Goal: Task Accomplishment & Management: Manage account settings

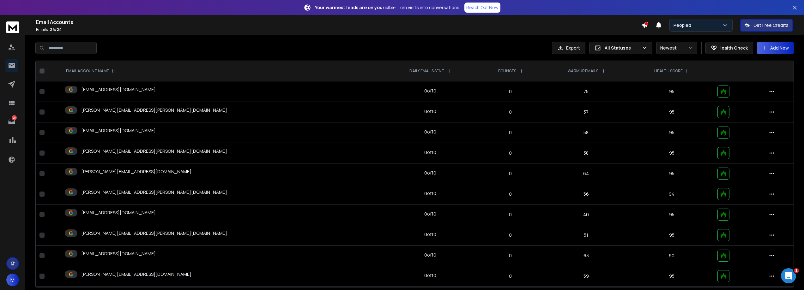
click at [683, 24] on p "Peopled" at bounding box center [683, 25] width 20 height 6
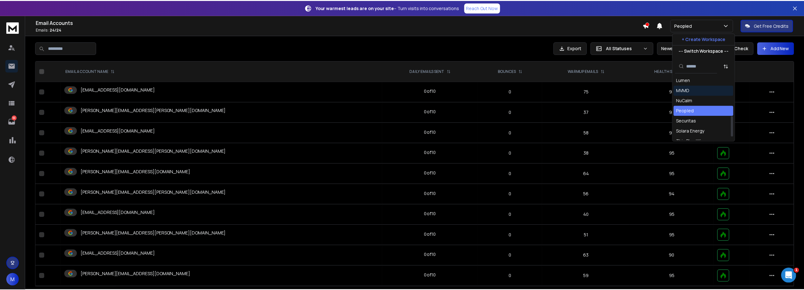
scroll to position [129, 0]
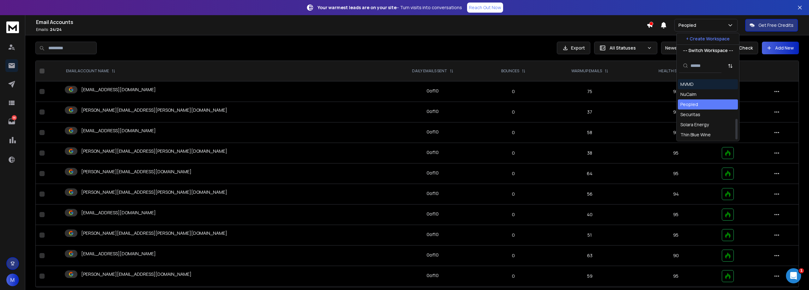
click at [697, 124] on div "Solara Energy" at bounding box center [694, 125] width 28 height 6
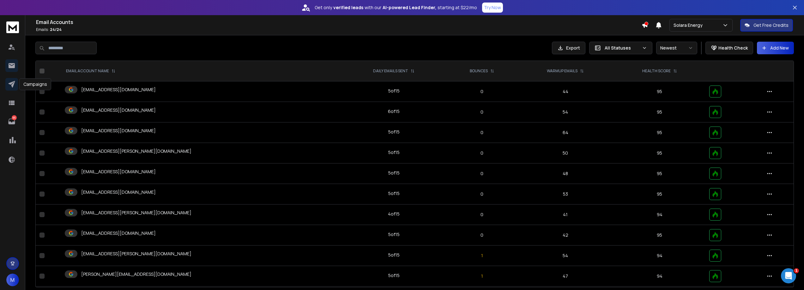
click at [12, 88] on link at bounding box center [11, 84] width 13 height 13
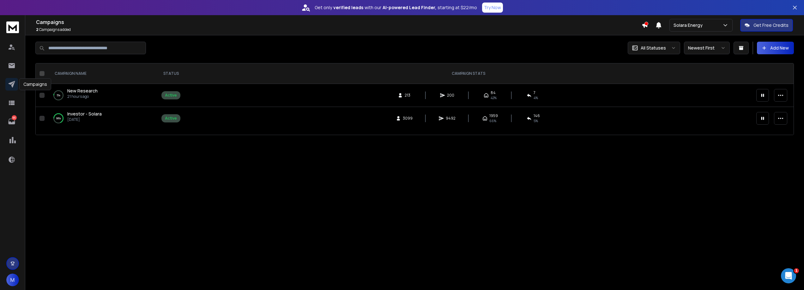
click at [74, 92] on span "New Research" at bounding box center [82, 91] width 30 height 6
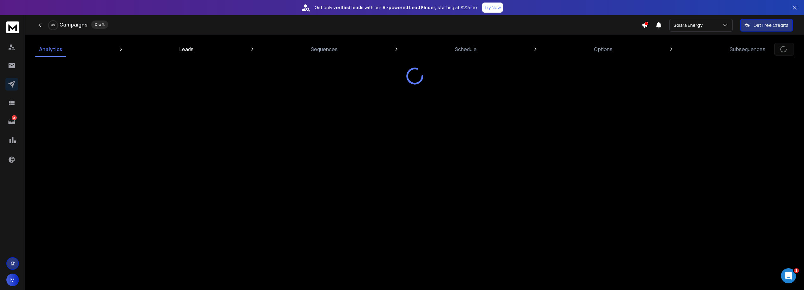
click at [190, 51] on p "Leads" at bounding box center [186, 49] width 14 height 8
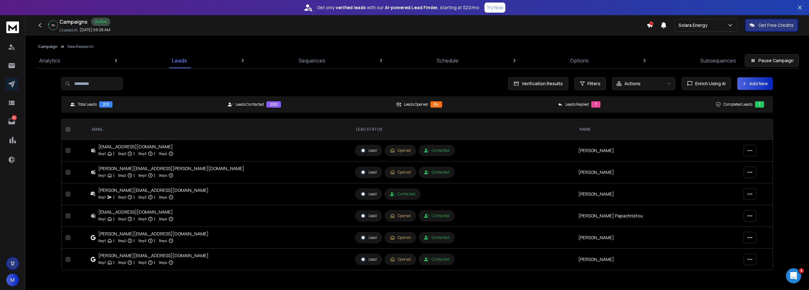
click at [761, 83] on button "Add New" at bounding box center [755, 83] width 36 height 13
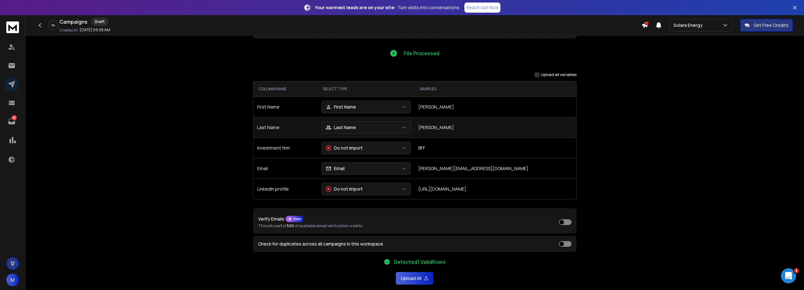
scroll to position [59, 0]
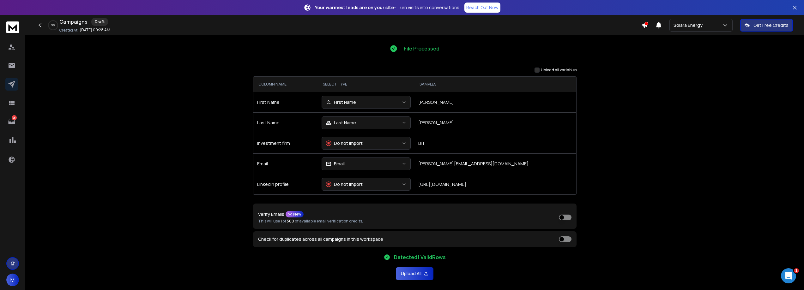
click at [413, 277] on button "Upload All" at bounding box center [415, 274] width 38 height 13
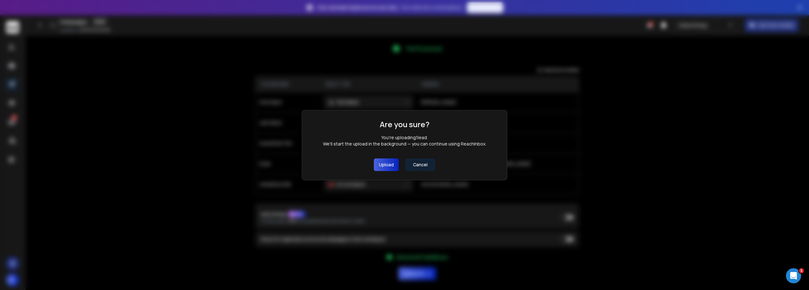
click at [384, 169] on button "Upload" at bounding box center [386, 165] width 25 height 13
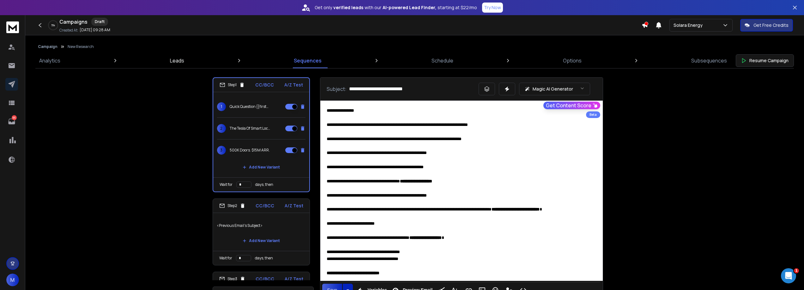
click at [177, 63] on p "Leads" at bounding box center [177, 61] width 14 height 8
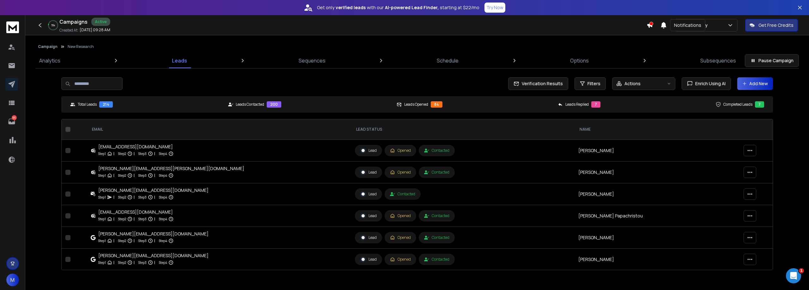
click at [695, 25] on div "Notifications" at bounding box center [687, 25] width 35 height 12
click at [713, 26] on div "Solara Energy" at bounding box center [705, 25] width 55 height 6
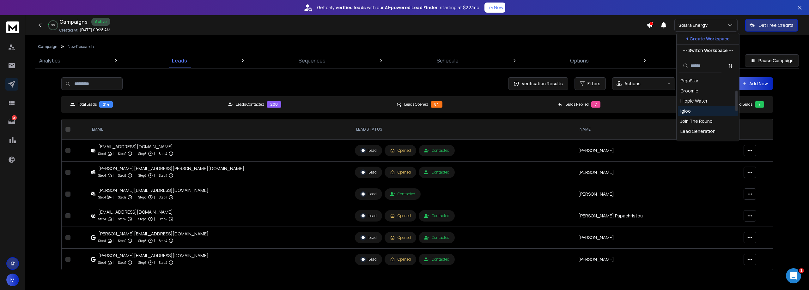
scroll to position [42, 0]
click at [693, 79] on div "GigaStar" at bounding box center [689, 80] width 18 height 6
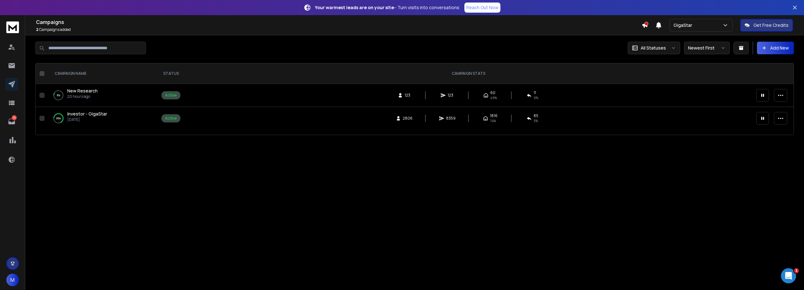
click at [81, 95] on p "20 hours ago" at bounding box center [82, 96] width 30 height 5
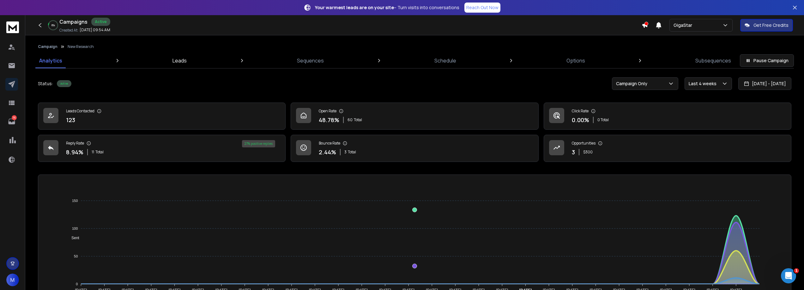
click at [174, 62] on p "Leads" at bounding box center [179, 61] width 14 height 8
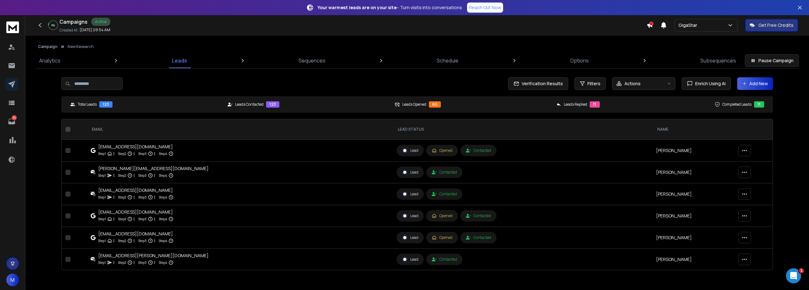
click at [744, 84] on icon at bounding box center [744, 83] width 4 height 4
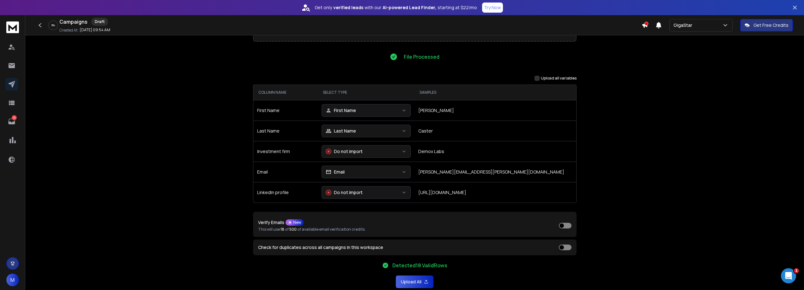
scroll to position [59, 0]
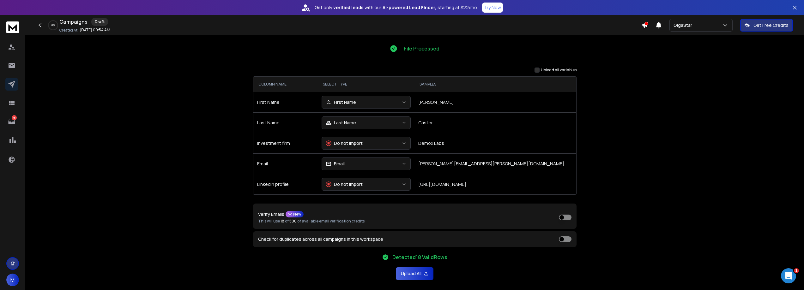
click at [411, 277] on button "Upload All" at bounding box center [415, 274] width 38 height 13
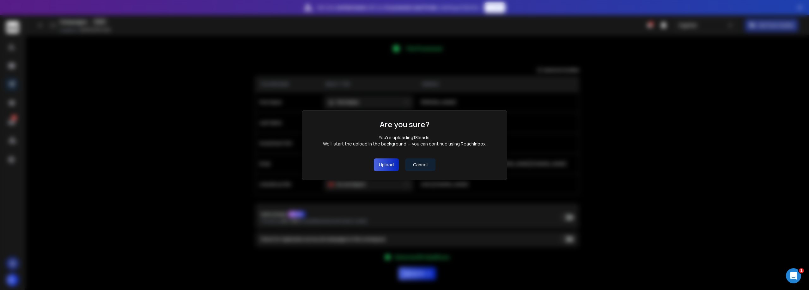
drag, startPoint x: 385, startPoint y: 163, endPoint x: 426, endPoint y: 161, distance: 40.8
click at [426, 161] on div "Upload Cancel" at bounding box center [405, 165] width 62 height 13
click at [426, 163] on button "Cancel" at bounding box center [420, 165] width 30 height 13
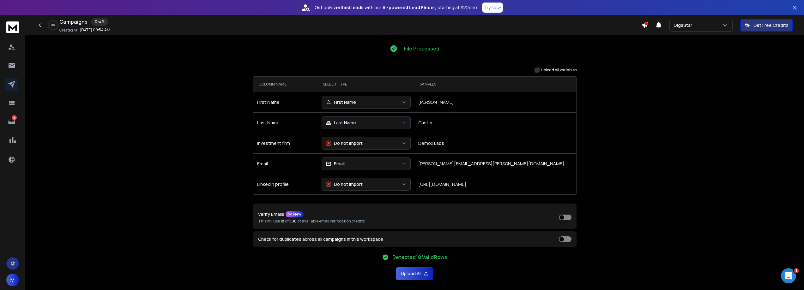
click at [400, 276] on button "Upload All" at bounding box center [415, 274] width 38 height 13
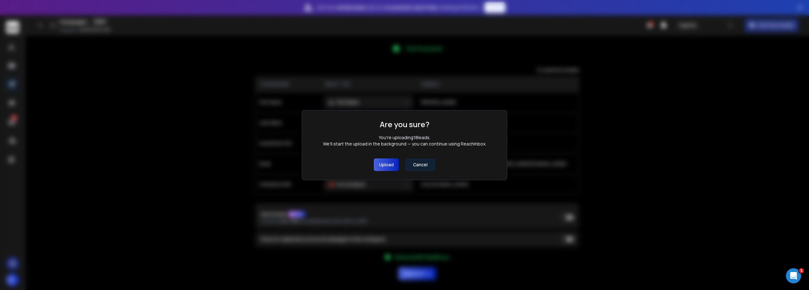
click at [386, 160] on button "Upload" at bounding box center [386, 165] width 25 height 13
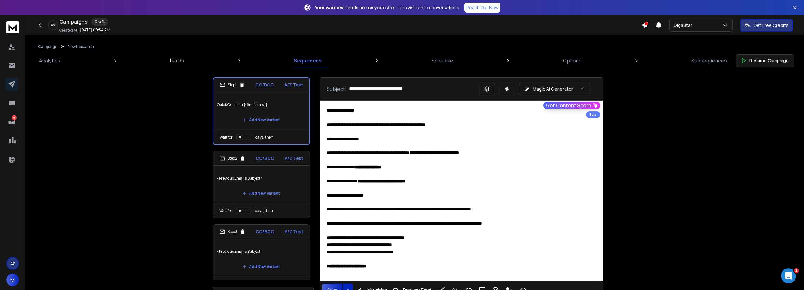
click at [179, 59] on p "Leads" at bounding box center [177, 61] width 14 height 8
